Goal: Information Seeking & Learning: Learn about a topic

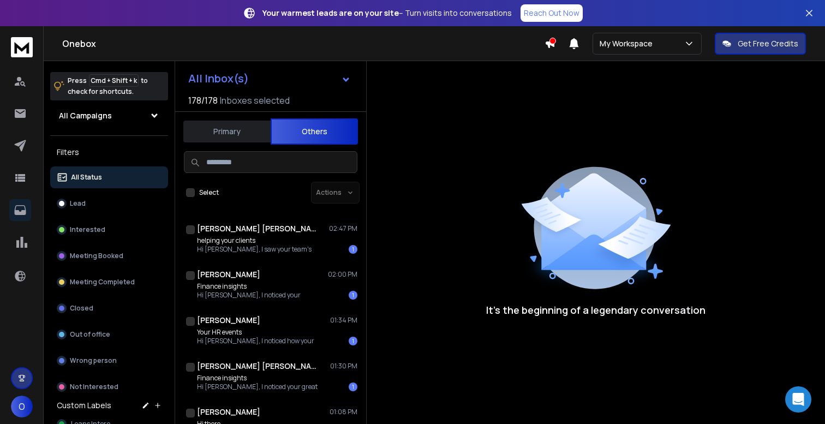
click at [240, 131] on button "Primary" at bounding box center [226, 131] width 87 height 24
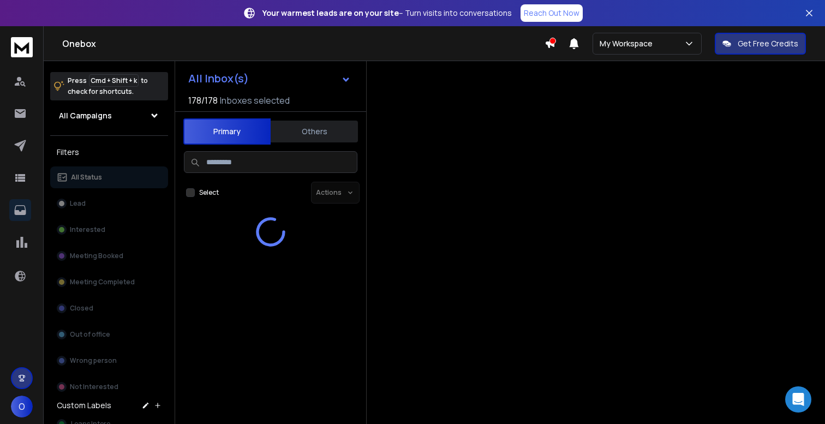
click at [240, 131] on button "Primary" at bounding box center [226, 131] width 87 height 26
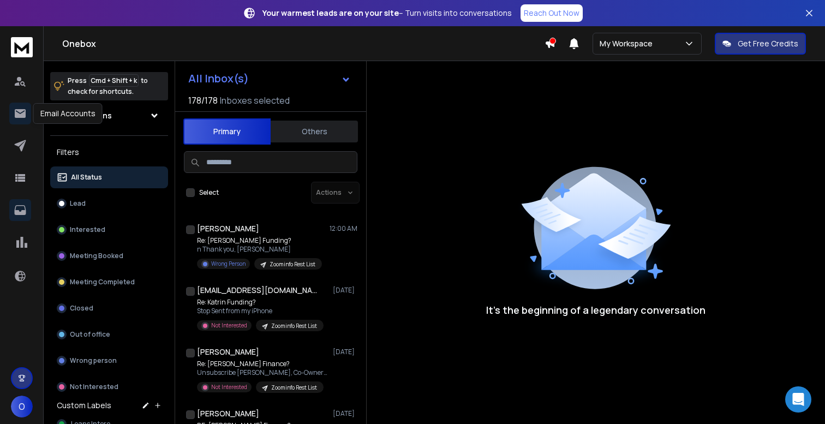
click at [15, 117] on icon at bounding box center [20, 113] width 11 height 9
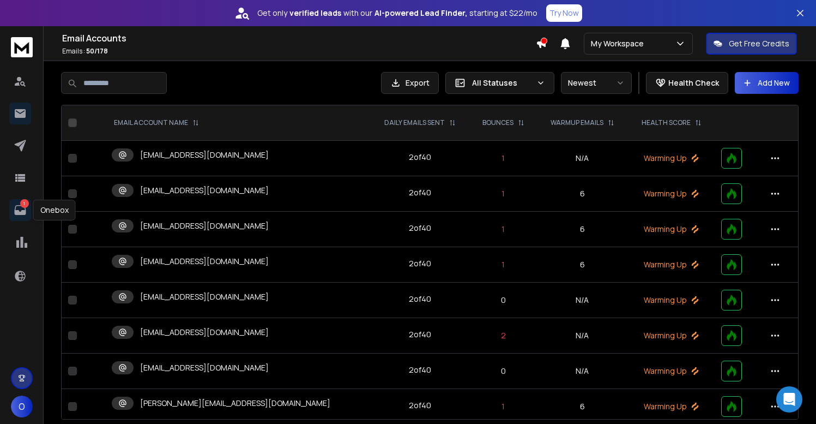
click at [19, 204] on icon at bounding box center [20, 209] width 13 height 13
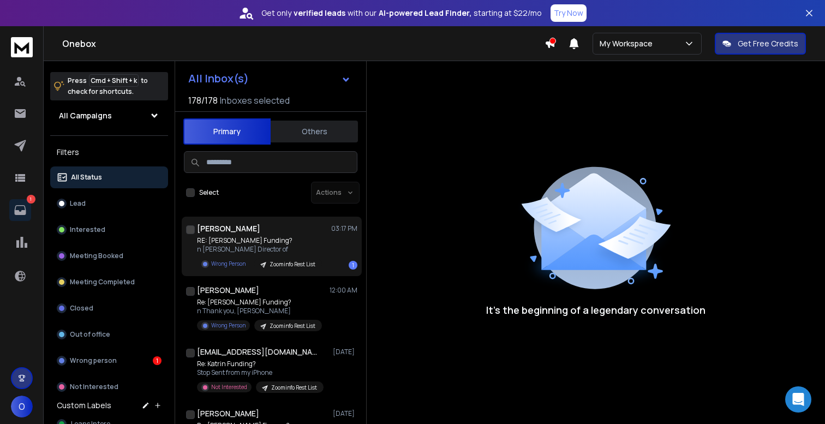
click at [316, 219] on div "[PERSON_NAME] 03:17 PM RE: [PERSON_NAME] Funding? n [PERSON_NAME] Director of W…" at bounding box center [272, 246] width 180 height 59
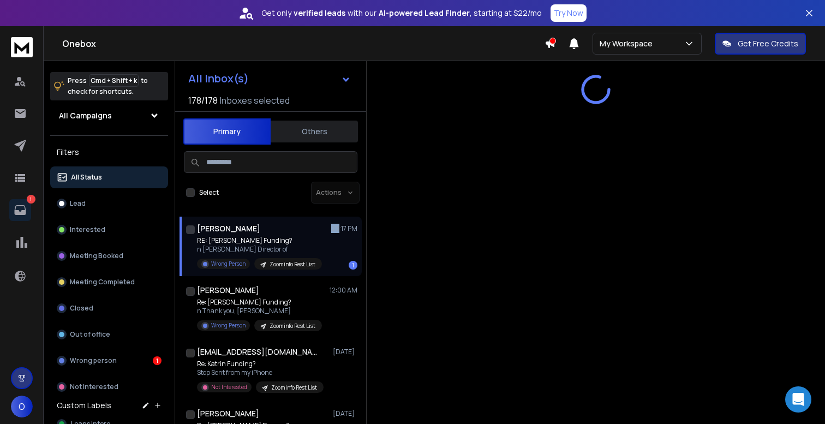
click at [316, 219] on div "[PERSON_NAME] 03:17 PM RE: [PERSON_NAME] Funding? n [PERSON_NAME] Director of W…" at bounding box center [272, 246] width 180 height 59
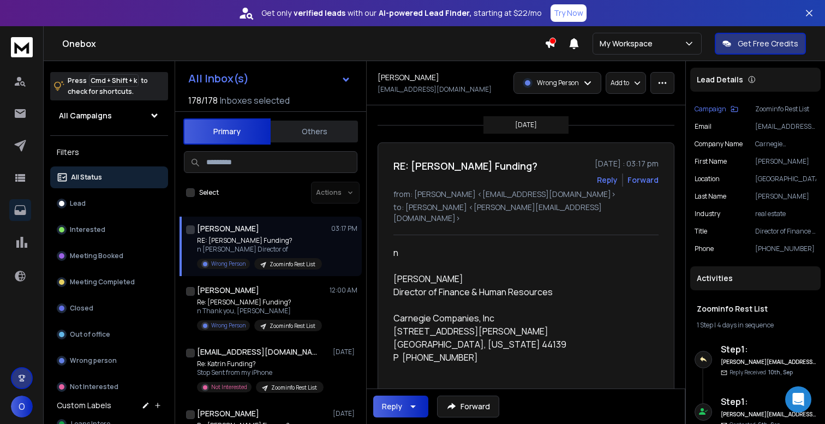
click at [278, 156] on input at bounding box center [270, 162] width 173 height 22
drag, startPoint x: 279, startPoint y: 153, endPoint x: 281, endPoint y: 145, distance: 9.0
click at [279, 153] on input at bounding box center [270, 162] width 173 height 22
click at [281, 145] on div "Primary Others Select Actions [PERSON_NAME] 03:17 PM RE: [PERSON_NAME] Funding?…" at bounding box center [270, 324] width 191 height 407
click at [279, 141] on div "Primary Others Select Actions [PERSON_NAME] 03:17 PM RE: [PERSON_NAME] Funding?…" at bounding box center [270, 324] width 191 height 407
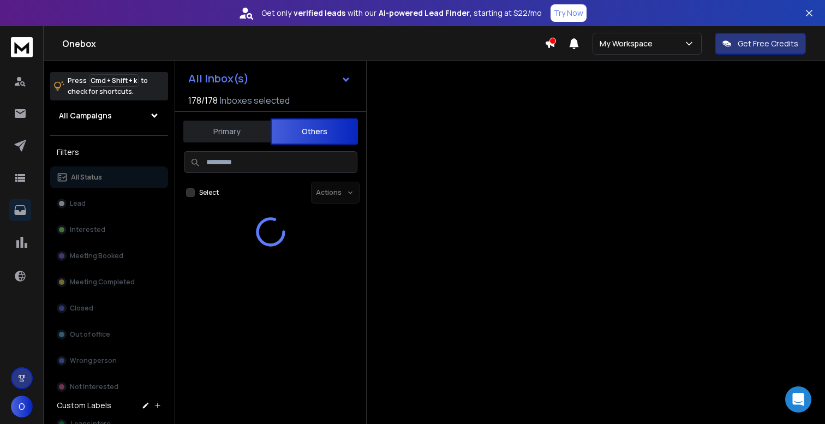
click at [278, 139] on button "Others" at bounding box center [314, 131] width 87 height 26
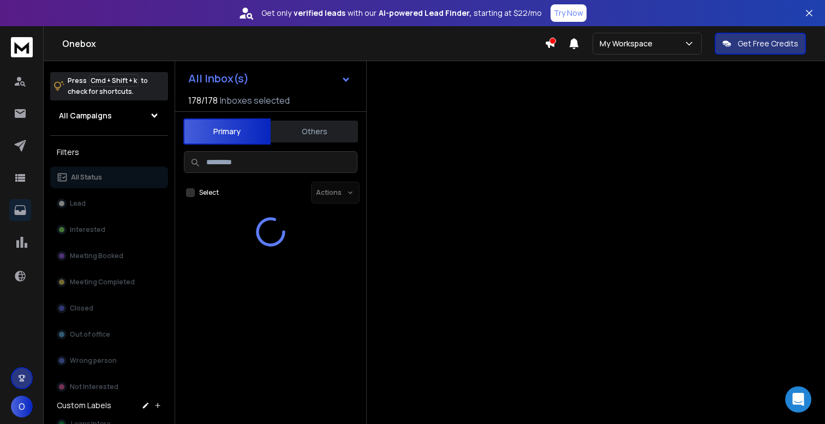
click at [247, 134] on button "Primary" at bounding box center [226, 131] width 87 height 26
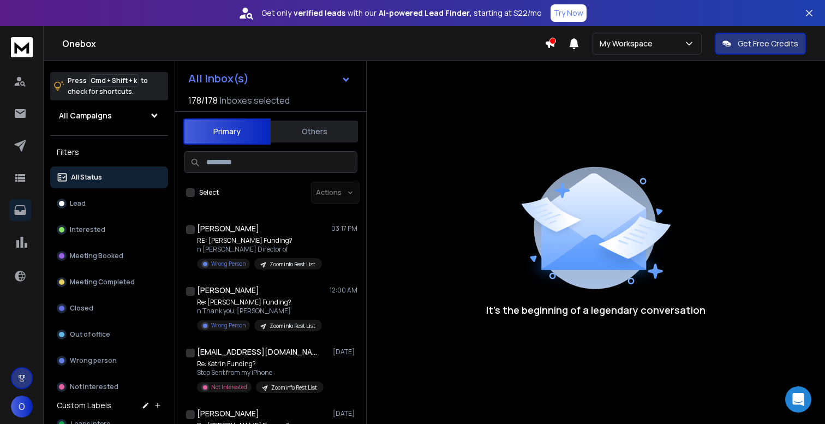
click at [284, 133] on button "Others" at bounding box center [314, 131] width 87 height 24
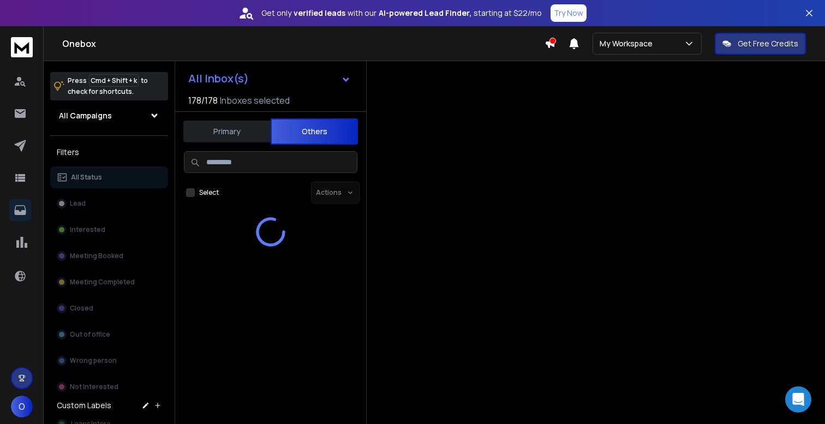
click at [284, 133] on button "Others" at bounding box center [314, 131] width 87 height 26
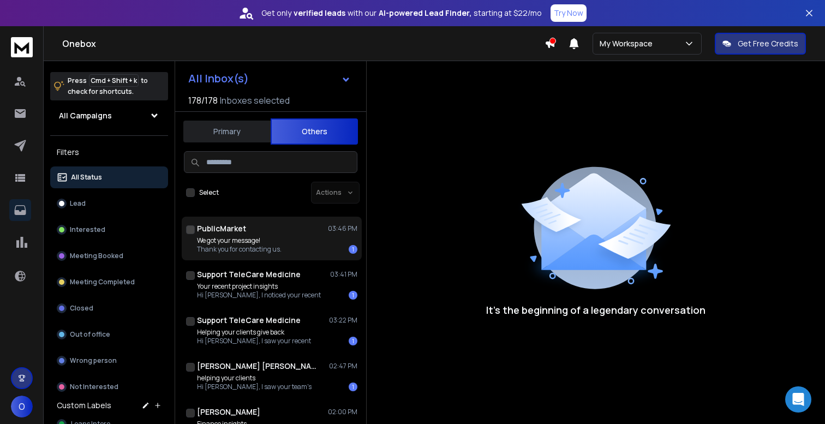
click at [283, 256] on div "PublicMarket 03:46 PM We got your message! Thank you for contacting us. 1" at bounding box center [272, 239] width 180 height 44
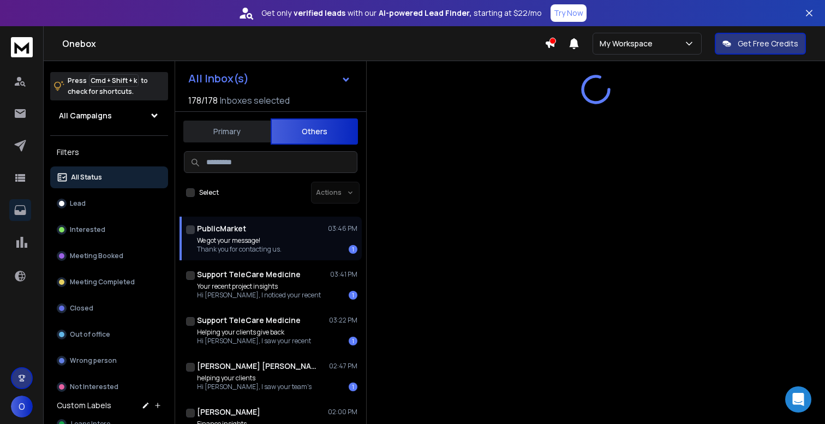
click at [283, 256] on div "PublicMarket 03:46 PM We got your message! Thank you for contacting us. 1" at bounding box center [272, 239] width 180 height 44
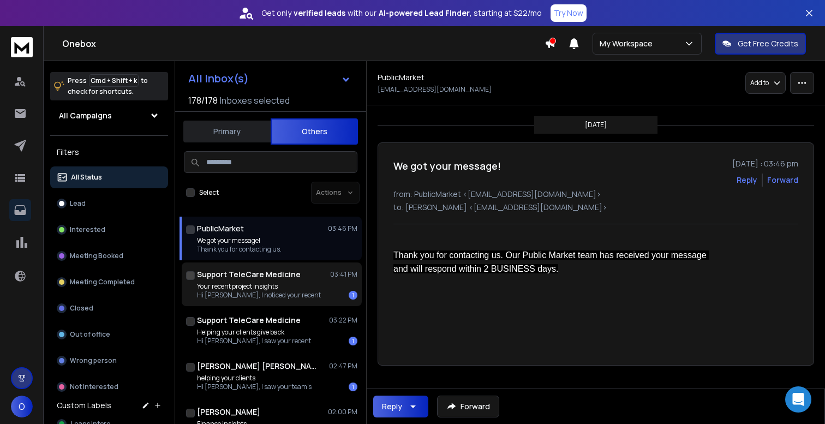
click at [298, 291] on div "Your recent project insights Hi [PERSON_NAME], I noticed your recent 1" at bounding box center [277, 290] width 160 height 17
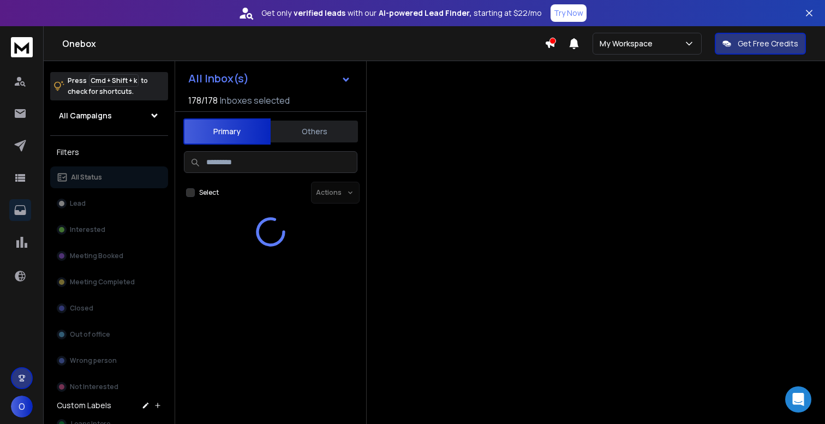
click at [213, 125] on button "Primary" at bounding box center [226, 131] width 87 height 26
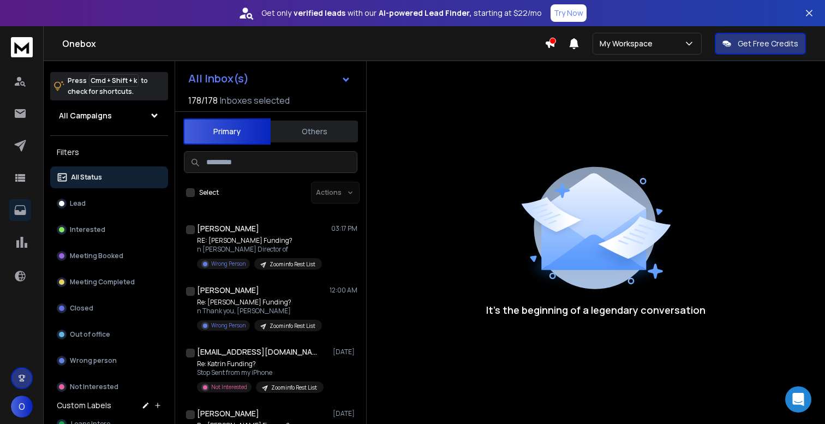
click at [309, 140] on button "Others" at bounding box center [314, 131] width 87 height 24
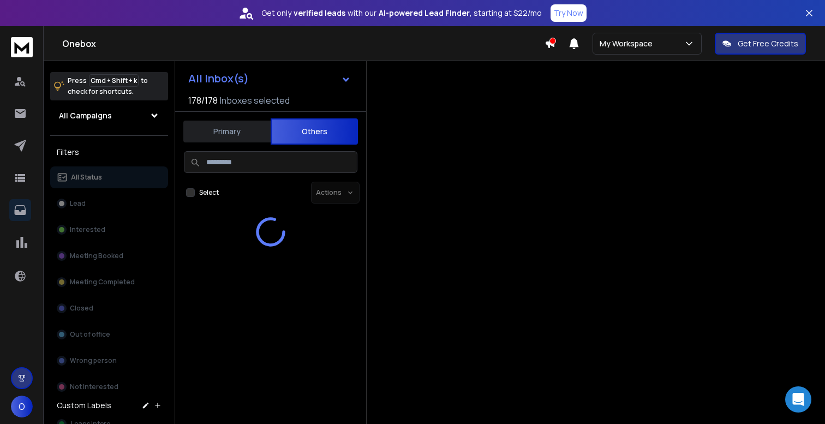
click at [224, 144] on div "Primary Others Select Actions" at bounding box center [270, 242] width 191 height 242
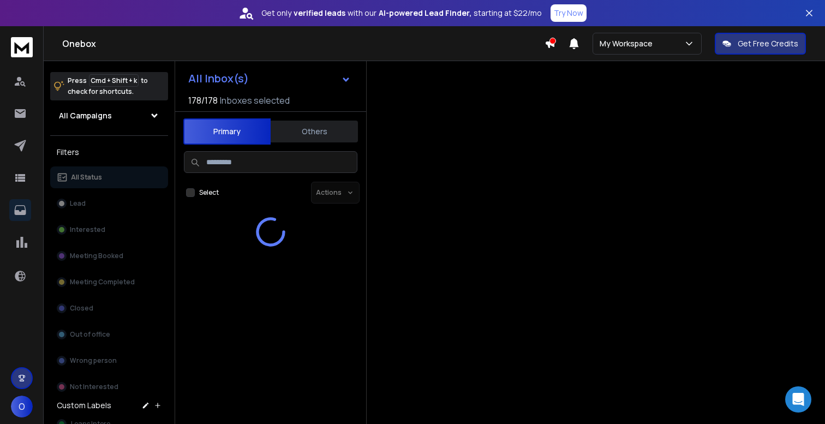
click at [237, 135] on button "Primary" at bounding box center [226, 131] width 87 height 26
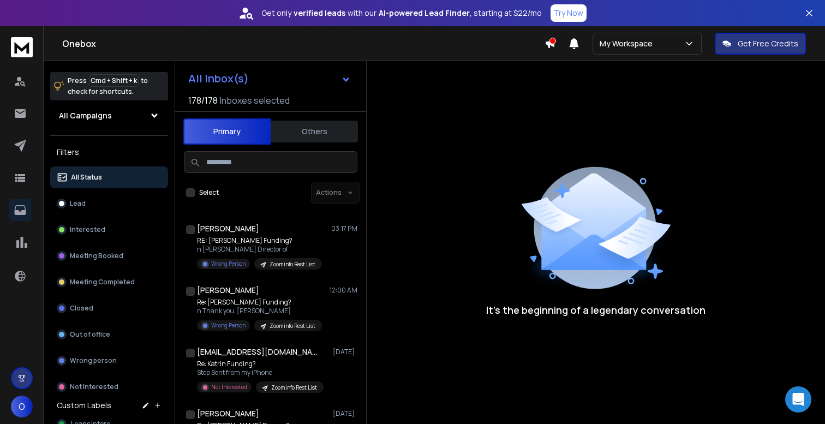
click at [309, 151] on div at bounding box center [270, 160] width 182 height 26
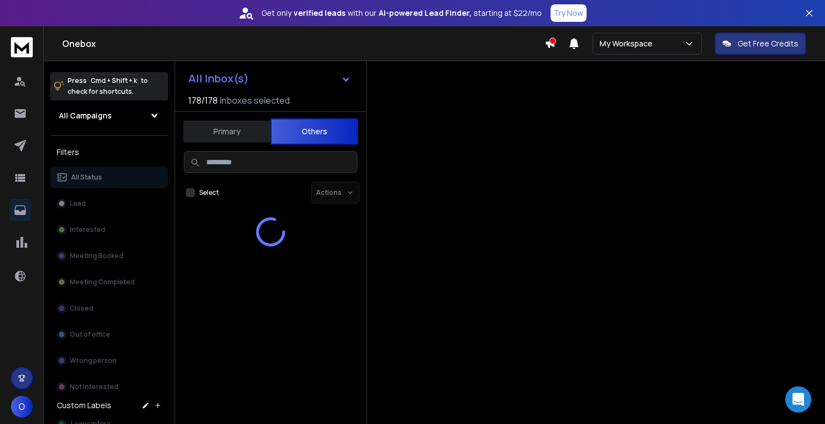
click at [308, 139] on button "Others" at bounding box center [314, 131] width 87 height 26
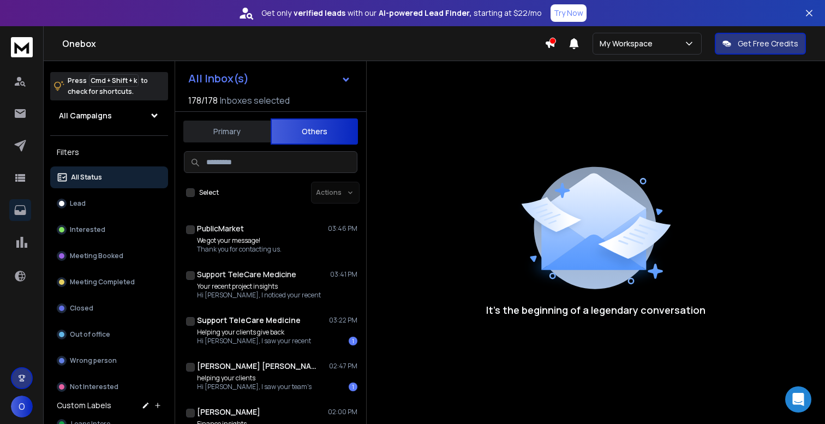
click at [229, 138] on button "Primary" at bounding box center [226, 131] width 87 height 24
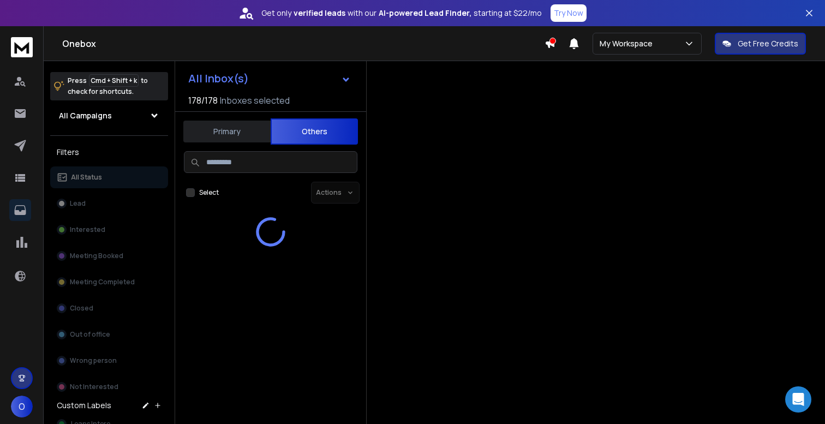
click at [317, 131] on button "Others" at bounding box center [314, 131] width 87 height 26
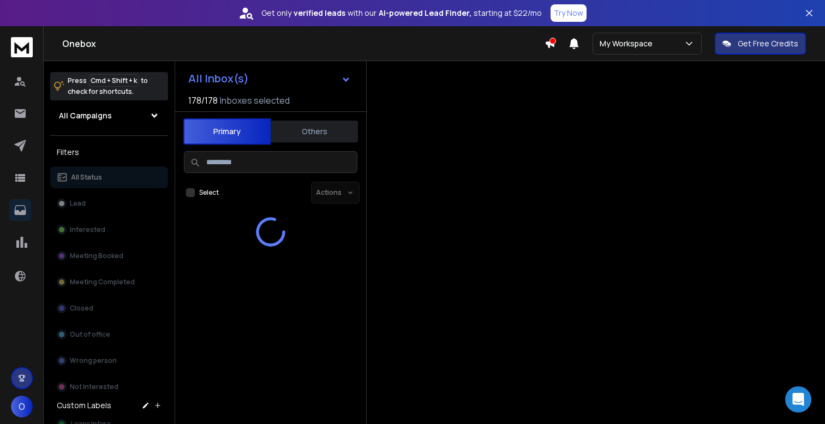
click at [253, 132] on button "Primary" at bounding box center [226, 131] width 87 height 26
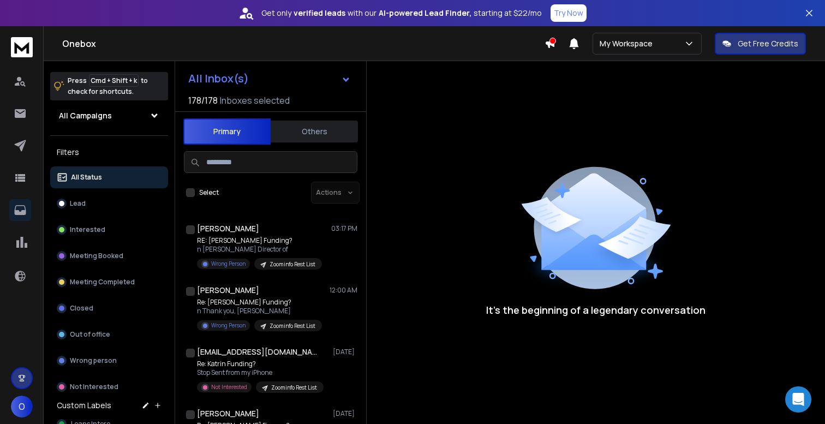
click at [311, 143] on div "Primary Others Select Actions [PERSON_NAME] 03:17 PM RE: [PERSON_NAME] Funding?…" at bounding box center [270, 324] width 191 height 407
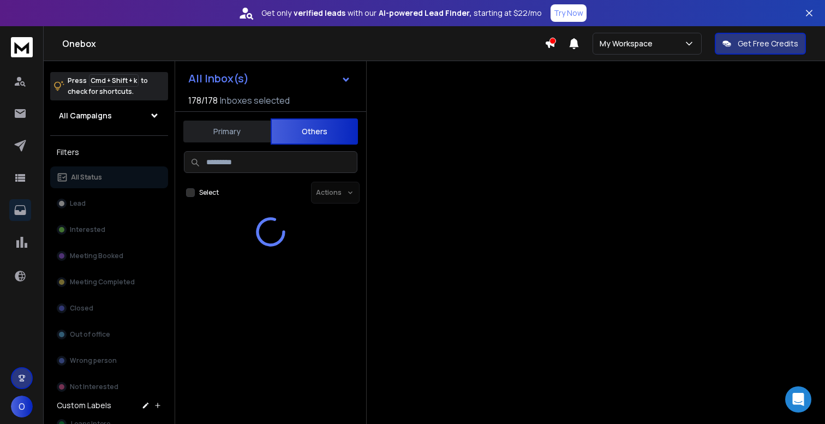
click at [311, 132] on button "Others" at bounding box center [314, 131] width 87 height 26
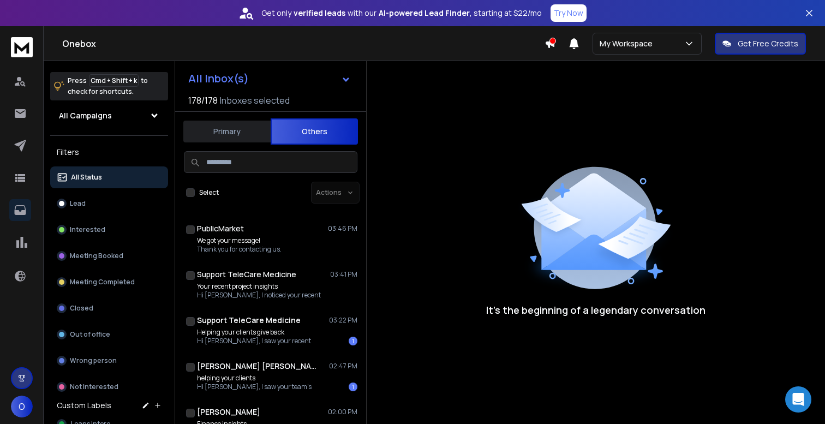
click at [218, 133] on button "Primary" at bounding box center [226, 131] width 87 height 24
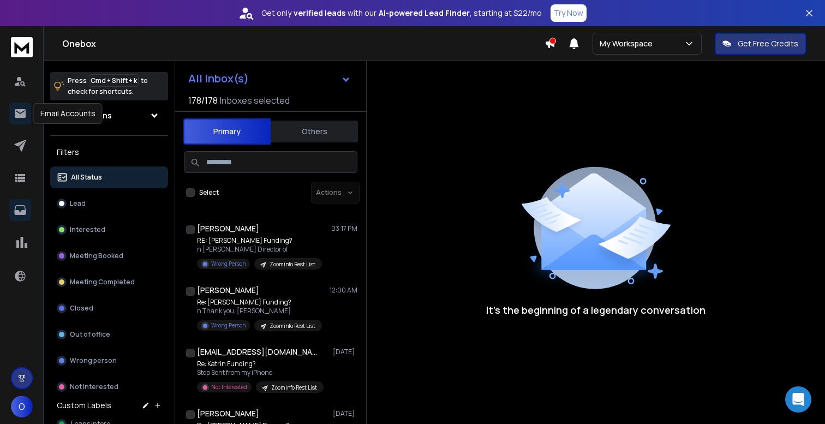
click at [17, 116] on icon at bounding box center [20, 113] width 11 height 9
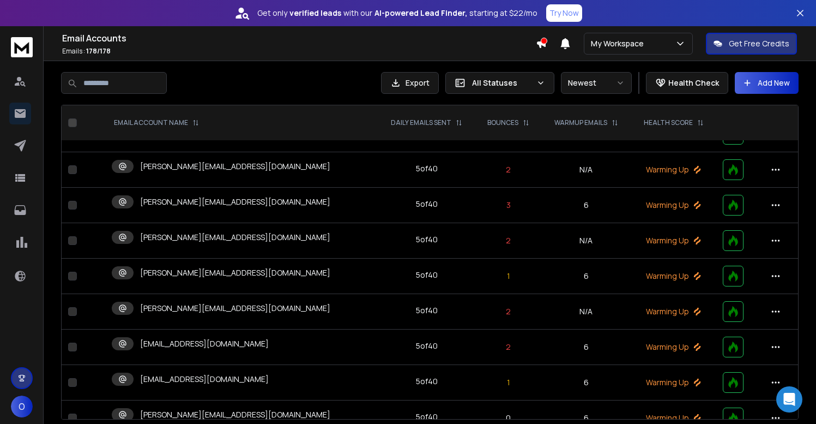
scroll to position [4417, 0]
